Goal: Task Accomplishment & Management: Manage account settings

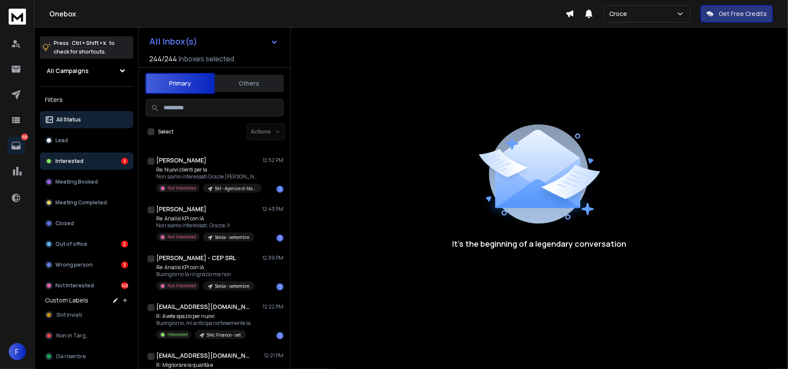
click at [97, 164] on button "Interested 3" at bounding box center [86, 161] width 93 height 17
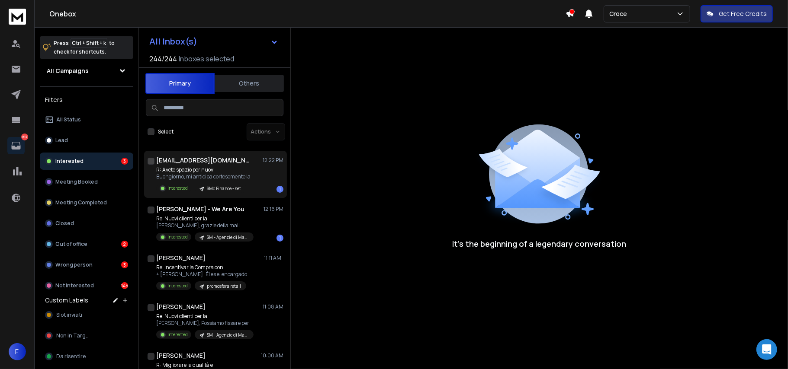
click at [271, 187] on div "R: Avete spazio per nuovi Buongiorno, mi anticipa cortesemente la Interested SM…" at bounding box center [219, 180] width 127 height 26
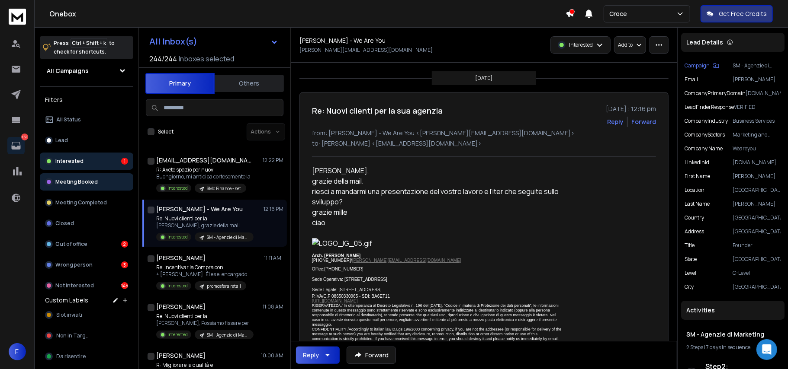
click at [110, 179] on button "Meeting Booked" at bounding box center [86, 181] width 93 height 17
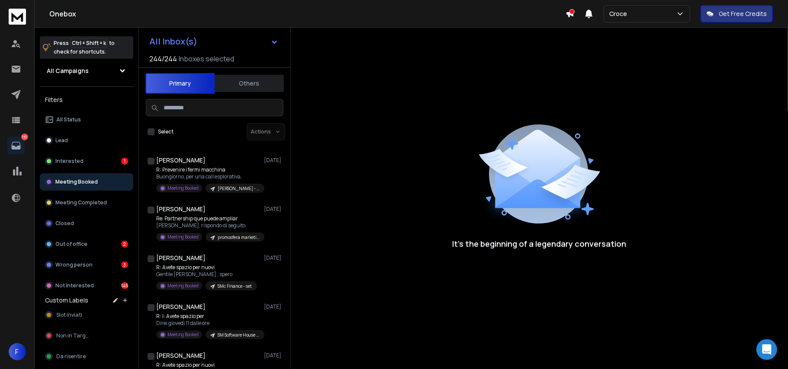
click at [89, 317] on button "Slot inviati" at bounding box center [86, 315] width 93 height 17
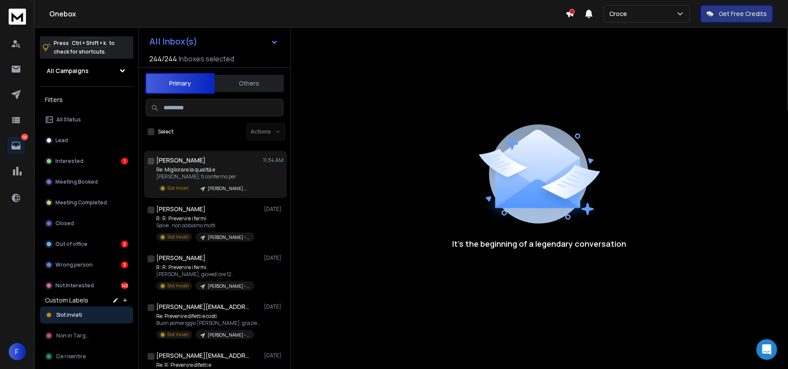
click at [241, 191] on p "[PERSON_NAME] Gesi - agosto" at bounding box center [229, 189] width 42 height 6
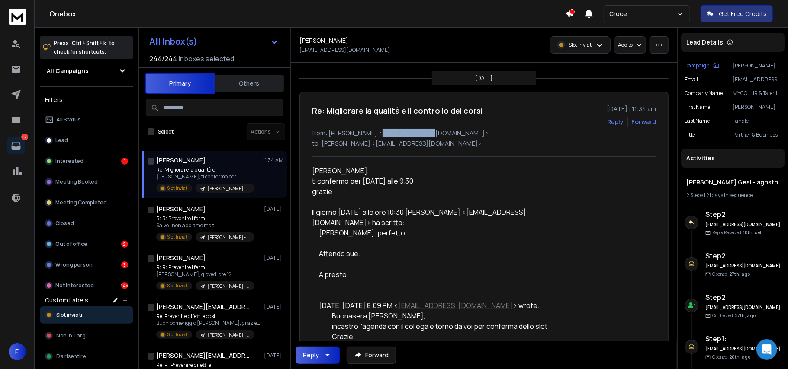
drag, startPoint x: 419, startPoint y: 134, endPoint x: 371, endPoint y: 134, distance: 48.0
click at [371, 134] on p "from: [PERSON_NAME] <[EMAIL_ADDRESS][DOMAIN_NAME]>" at bounding box center [484, 133] width 344 height 9
copy p "[EMAIL_ADDRESS][DOMAIN_NAME]"
click at [596, 45] on icon at bounding box center [599, 45] width 7 height 7
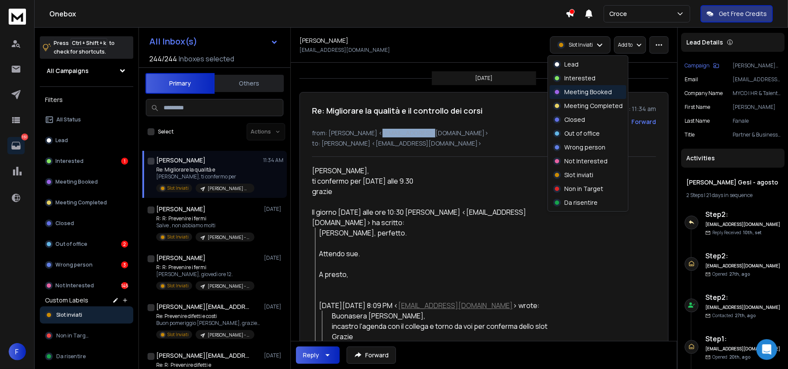
click at [592, 96] on p "Meeting Booked" at bounding box center [588, 92] width 48 height 9
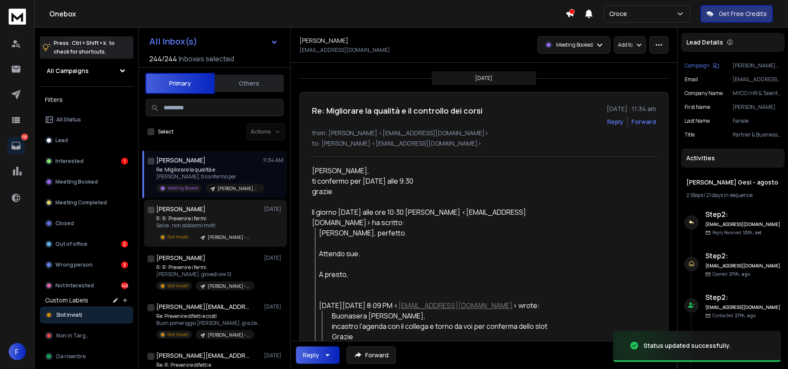
click at [253, 211] on div "[PERSON_NAME] [DATE]" at bounding box center [219, 209] width 127 height 9
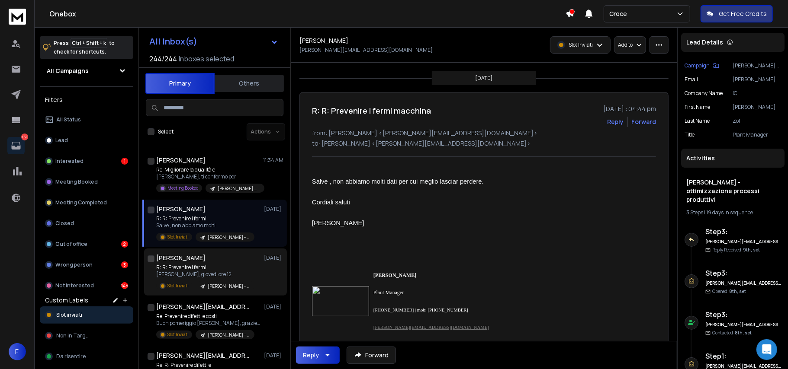
click at [232, 265] on p "R: R: Prevenire i fermi" at bounding box center [205, 267] width 98 height 7
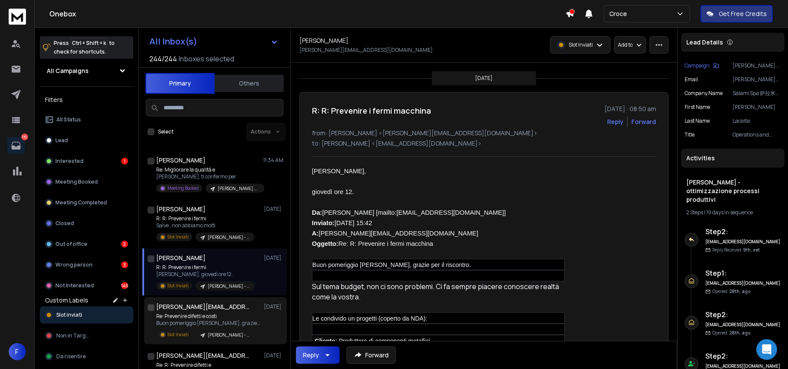
click at [250, 311] on div "[PERSON_NAME][EMAIL_ADDRESS][DOMAIN_NAME] [DATE] Re: Prevenire difetti e costi …" at bounding box center [219, 321] width 127 height 37
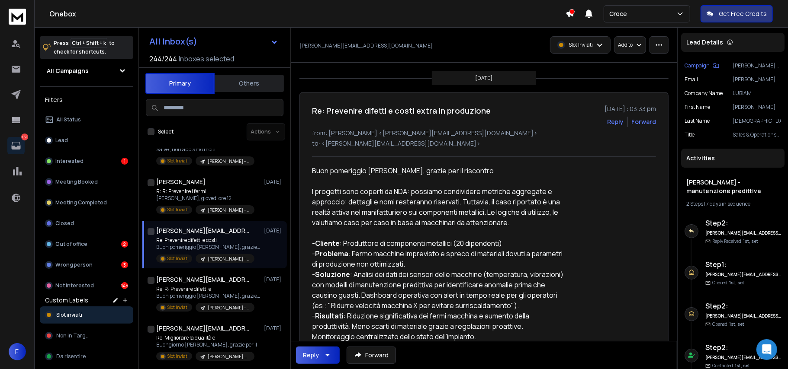
scroll to position [114, 0]
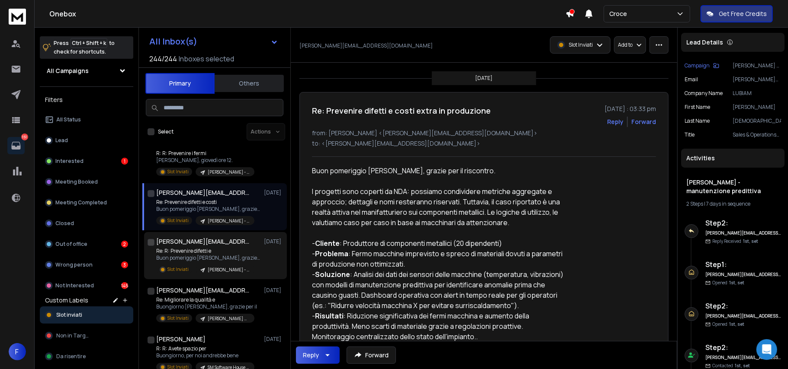
click at [253, 265] on div "Slot Inviati [PERSON_NAME] - manutenzione predittiva" at bounding box center [208, 269] width 104 height 9
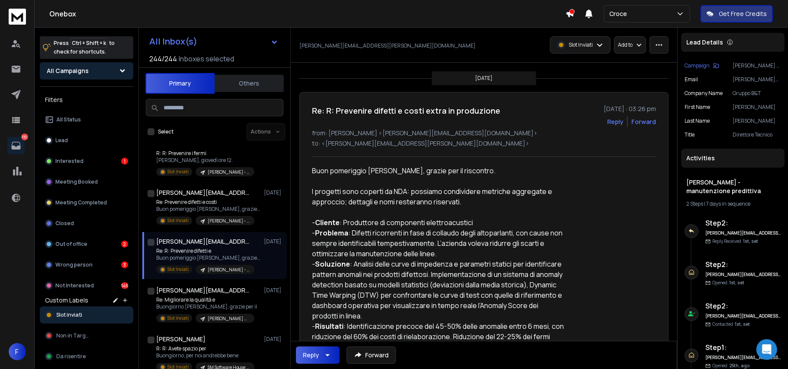
click at [81, 79] on button "All Campaigns" at bounding box center [86, 70] width 93 height 17
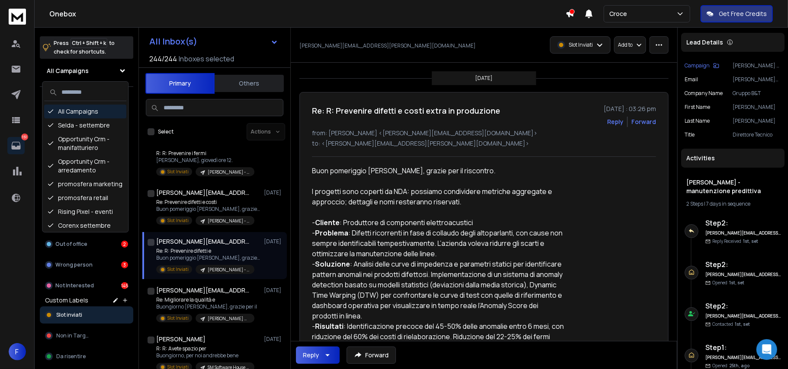
click at [87, 111] on div "All Campaigns" at bounding box center [85, 112] width 82 height 14
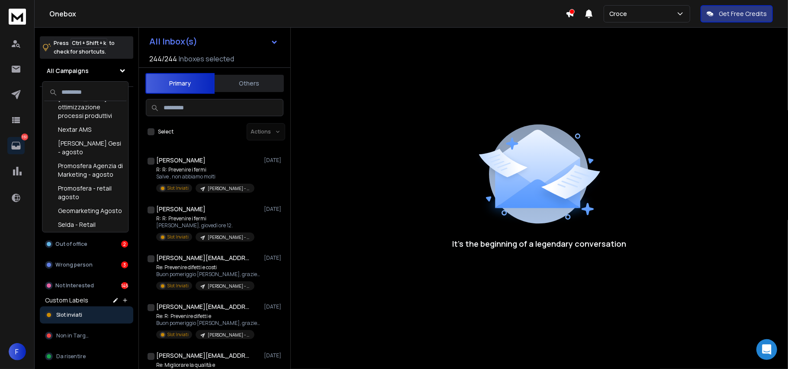
scroll to position [279, 0]
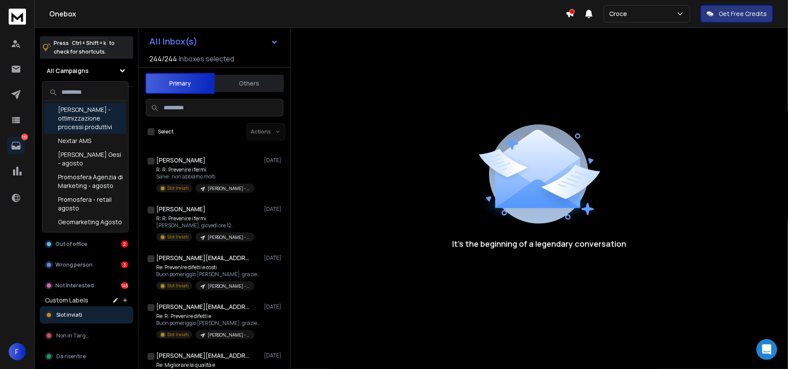
click at [83, 132] on div "[PERSON_NAME] - ottimizzazione processi produttivi" at bounding box center [85, 118] width 82 height 31
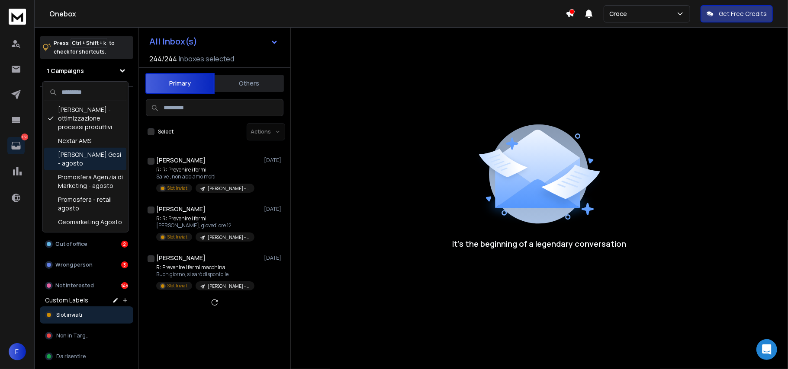
click at [80, 170] on div "[PERSON_NAME] Gesi - agosto" at bounding box center [85, 159] width 82 height 22
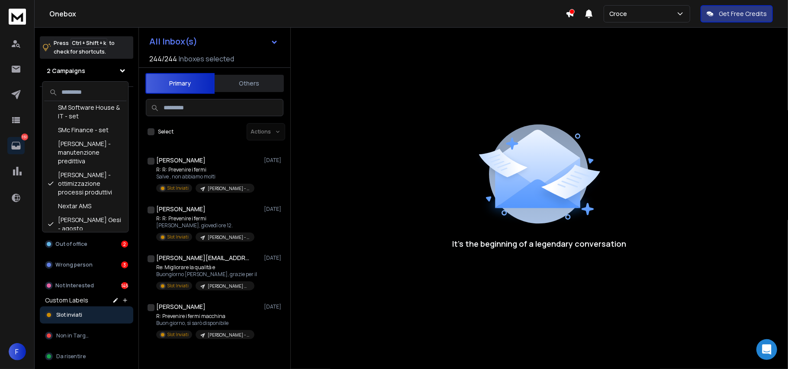
scroll to position [214, 0]
click at [112, 163] on div "[PERSON_NAME] - manutenzione predittiva" at bounding box center [85, 152] width 82 height 31
click at [377, 198] on div "It’s the beginning of a legendary conversation" at bounding box center [539, 185] width 497 height 314
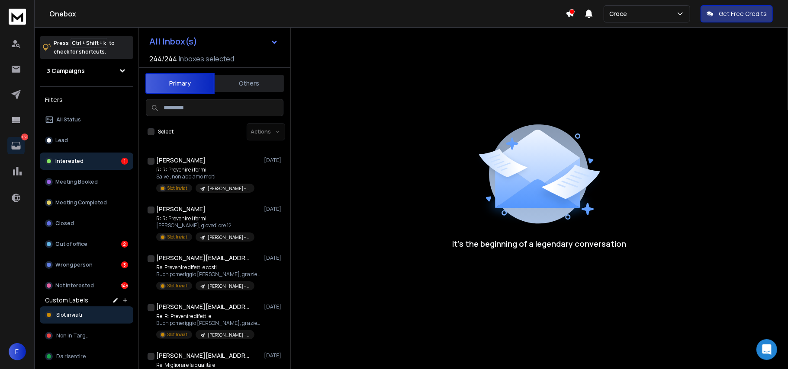
click at [123, 166] on button "Interested 1" at bounding box center [86, 161] width 93 height 17
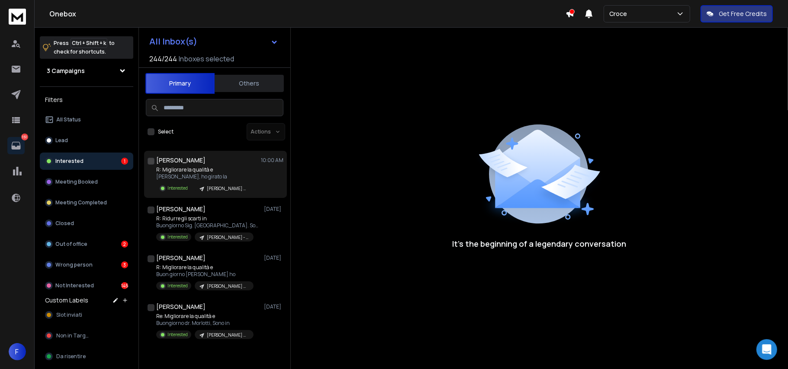
click at [259, 183] on div "R: Migliorare la qualità e [PERSON_NAME], ho girato la Interested [PERSON_NAME]…" at bounding box center [219, 180] width 127 height 26
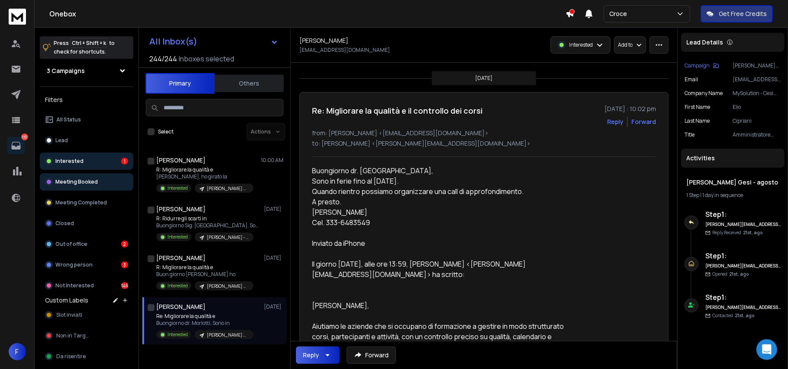
click at [116, 179] on button "Meeting Booked" at bounding box center [86, 181] width 93 height 17
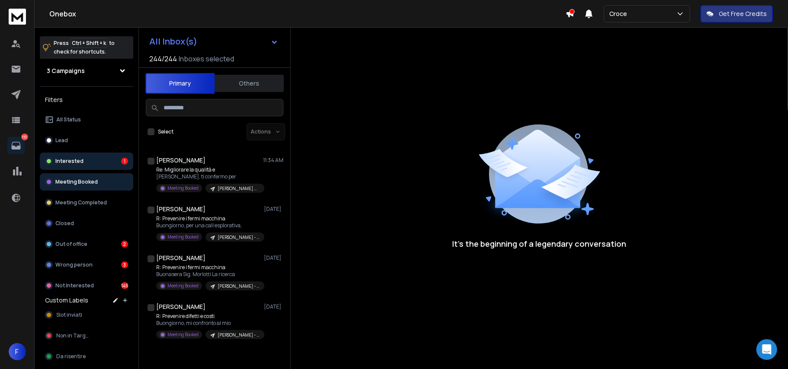
click at [110, 161] on button "Interested 1" at bounding box center [86, 161] width 93 height 17
click at [108, 173] on button "Meeting Booked" at bounding box center [86, 181] width 93 height 17
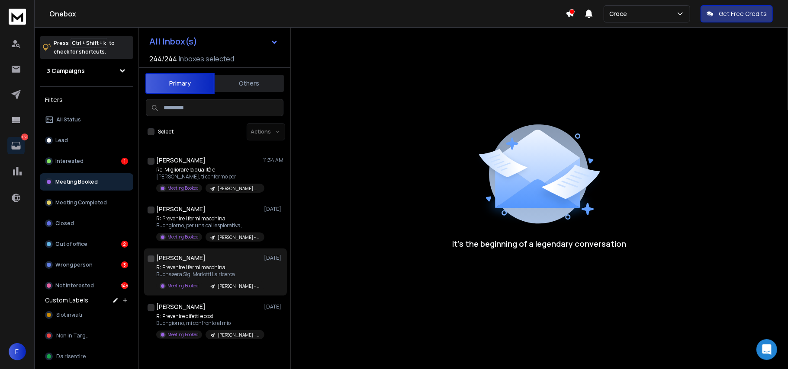
click at [230, 282] on div "[PERSON_NAME] - ottimizzazione processi produttivi" at bounding box center [234, 286] width 59 height 9
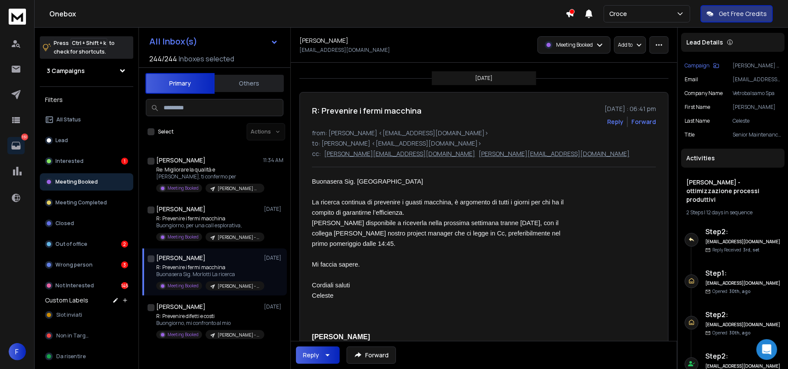
drag, startPoint x: 388, startPoint y: 132, endPoint x: 469, endPoint y: 132, distance: 81.3
click at [469, 132] on p "from: [PERSON_NAME] <[EMAIL_ADDRESS][DOMAIN_NAME]>" at bounding box center [484, 133] width 344 height 9
copy p "[EMAIL_ADDRESS][DOMAIN_NAME]"
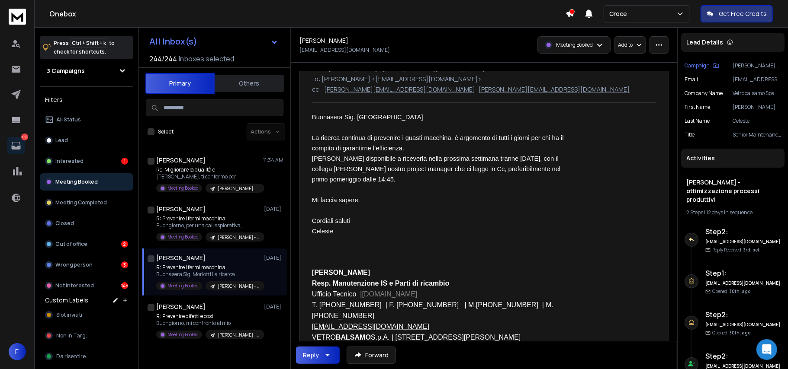
scroll to position [84, 0]
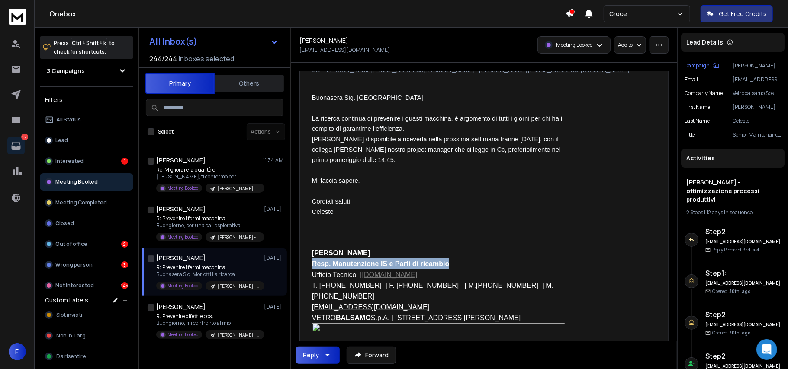
drag, startPoint x: 436, startPoint y: 255, endPoint x: 312, endPoint y: 258, distance: 123.8
click at [312, 259] on p "Resp. Manutenzione IS e Parti di ricambio Ufficio Tecnico | [DOMAIN_NAME] T. [P…" at bounding box center [438, 286] width 253 height 54
copy span "Resp. Manutenzione IS e Parti di ricambio"
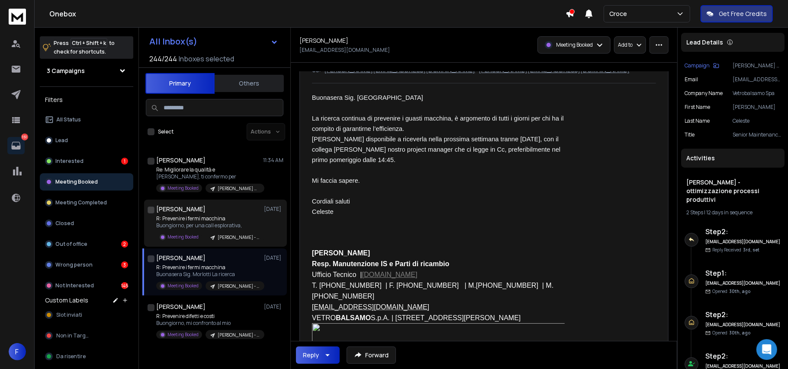
click at [229, 236] on p "[PERSON_NAME] - ottimizzazione processi produttivi" at bounding box center [239, 237] width 42 height 6
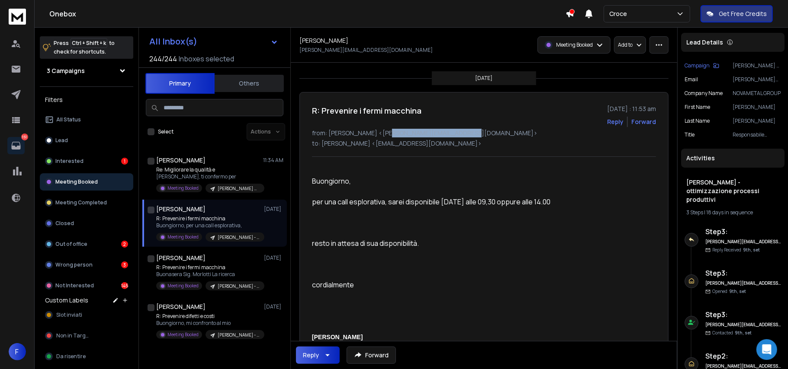
drag, startPoint x: 446, startPoint y: 133, endPoint x: 375, endPoint y: 133, distance: 71.8
click at [375, 133] on p "from: [PERSON_NAME] <[PERSON_NAME][EMAIL_ADDRESS][DOMAIN_NAME]>" at bounding box center [484, 133] width 344 height 9
copy p "[PERSON_NAME][EMAIL_ADDRESS][DOMAIN_NAME]"
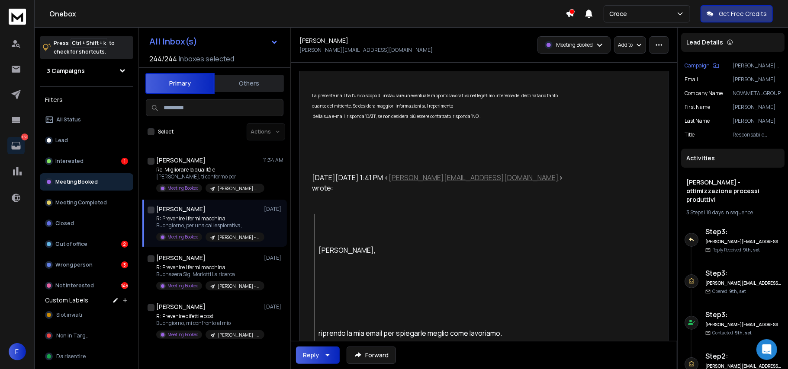
scroll to position [0, 0]
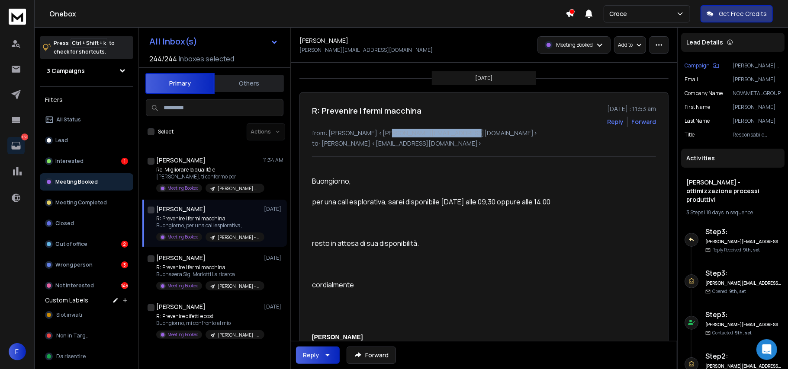
click at [108, 318] on button "Slot inviati" at bounding box center [86, 315] width 93 height 17
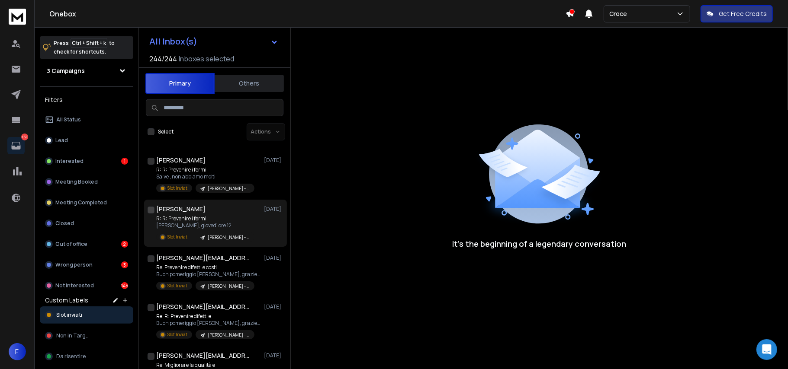
click at [272, 227] on div "R: R: Prevenire i [PERSON_NAME], giovedì ore 12. Slot Inviati [PERSON_NAME] - o…" at bounding box center [219, 228] width 127 height 26
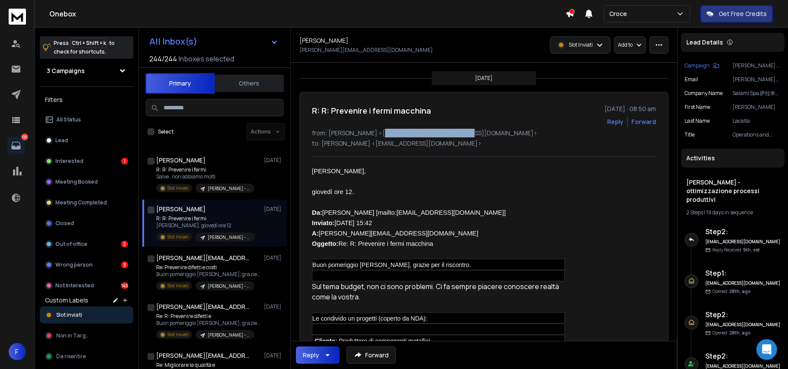
drag, startPoint x: 372, startPoint y: 134, endPoint x: 439, endPoint y: 132, distance: 67.5
click at [439, 133] on p "from: [PERSON_NAME] <[PERSON_NAME][EMAIL_ADDRESS][DOMAIN_NAME]>" at bounding box center [484, 133] width 344 height 9
copy p "[PERSON_NAME][EMAIL_ADDRESS][DOMAIN_NAME]"
click at [120, 118] on button "All Status" at bounding box center [86, 119] width 93 height 17
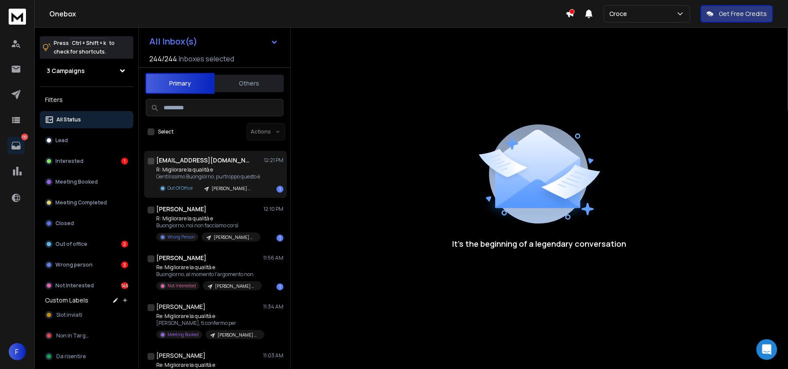
click at [237, 180] on div "R: Migliorare la qualità e Gentilissimo Buongiorno, purtroppo questo è Out Of O…" at bounding box center [208, 180] width 104 height 26
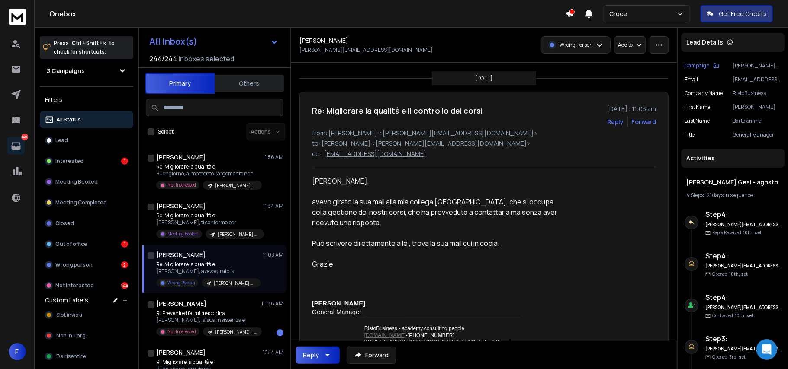
scroll to position [104, 0]
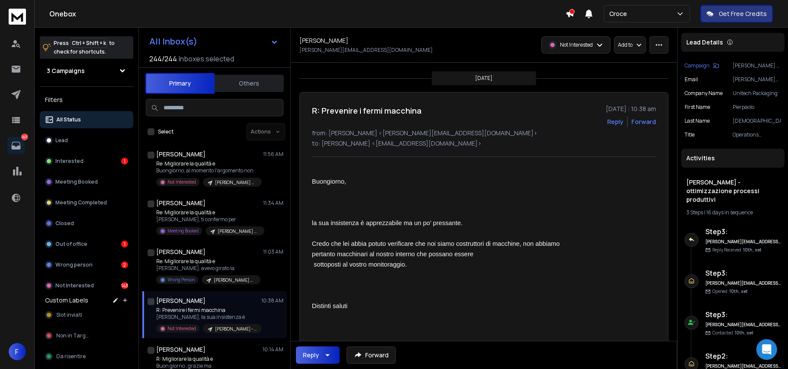
click at [247, 107] on input at bounding box center [215, 107] width 138 height 17
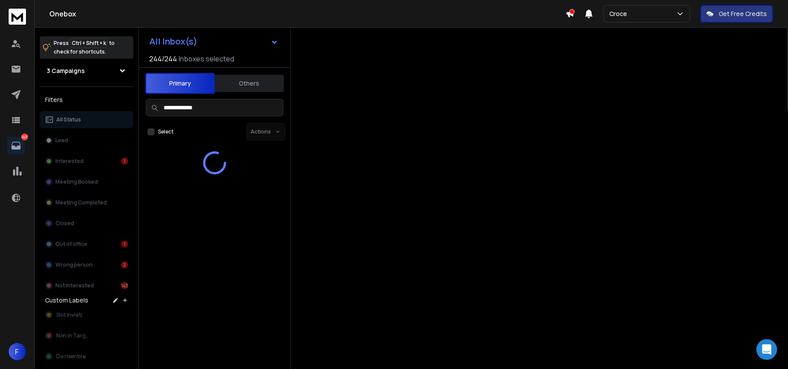
scroll to position [0, 0]
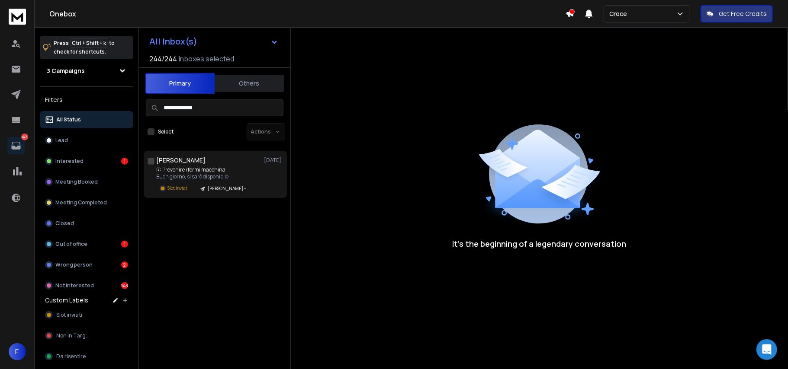
type input "**********"
click at [227, 170] on p "R: Prevenire i fermi macchina" at bounding box center [205, 170] width 98 height 7
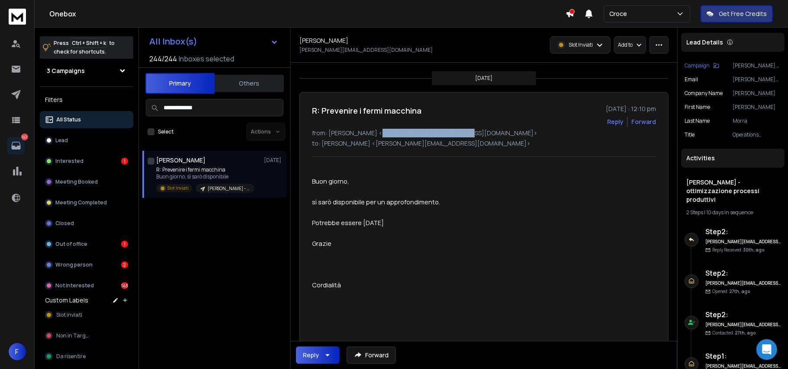
drag, startPoint x: 376, startPoint y: 133, endPoint x: 447, endPoint y: 133, distance: 70.9
click at [447, 133] on p "from: [PERSON_NAME] <[PERSON_NAME][EMAIL_ADDRESS][DOMAIN_NAME]>" at bounding box center [484, 133] width 344 height 9
copy p "[PERSON_NAME][EMAIL_ADDRESS][DOMAIN_NAME]"
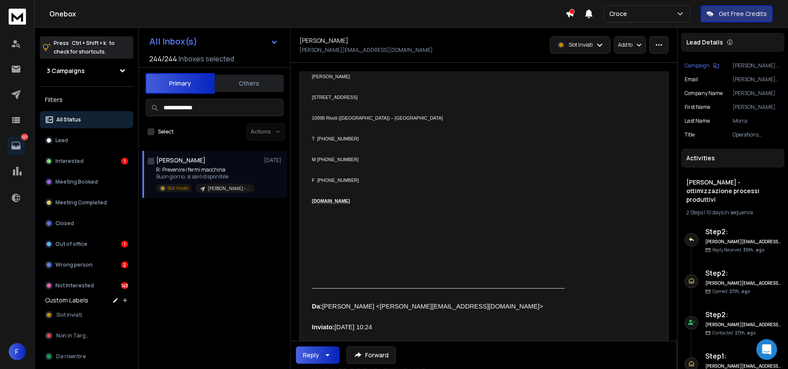
scroll to position [386, 0]
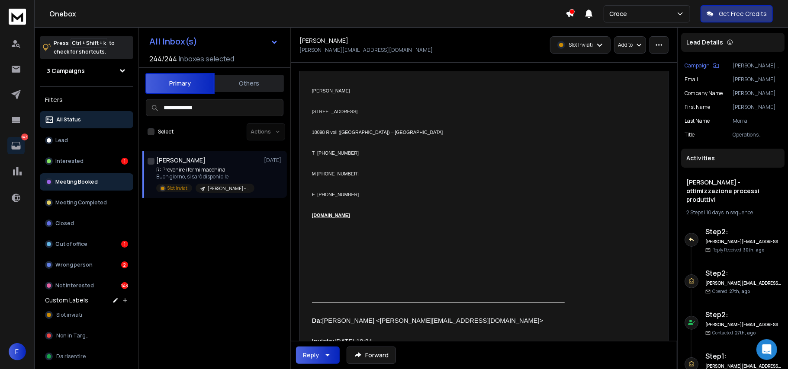
click at [115, 185] on button "Meeting Booked" at bounding box center [86, 181] width 93 height 17
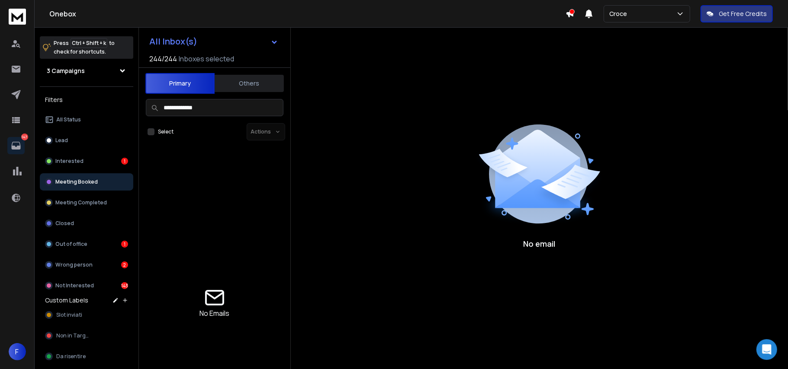
click at [193, 109] on input "**********" at bounding box center [215, 107] width 138 height 17
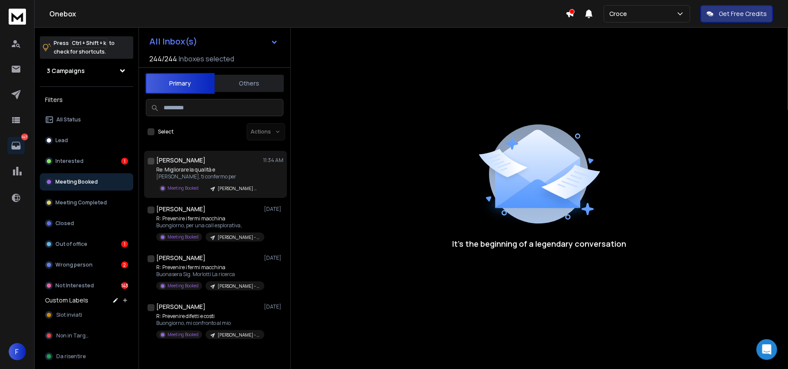
click at [234, 167] on p "Re: Migliorare la qualità e" at bounding box center [208, 170] width 104 height 7
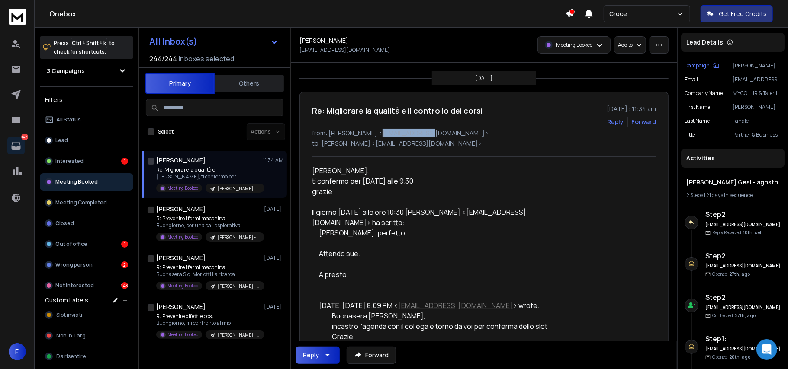
drag, startPoint x: 371, startPoint y: 134, endPoint x: 418, endPoint y: 132, distance: 46.7
click at [418, 132] on p "from: [PERSON_NAME] <[EMAIL_ADDRESS][DOMAIN_NAME]>" at bounding box center [484, 133] width 344 height 9
copy p "[EMAIL_ADDRESS][DOMAIN_NAME]"
